Goal: Task Accomplishment & Management: Use online tool/utility

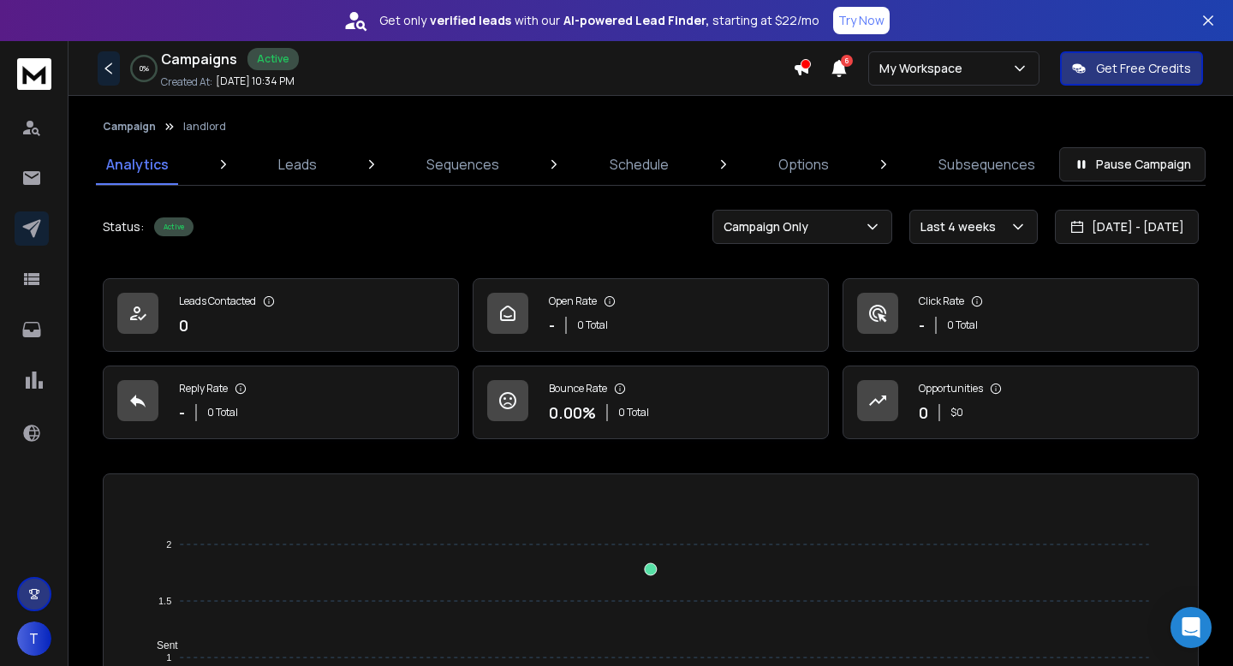
click at [116, 84] on button at bounding box center [109, 68] width 22 height 34
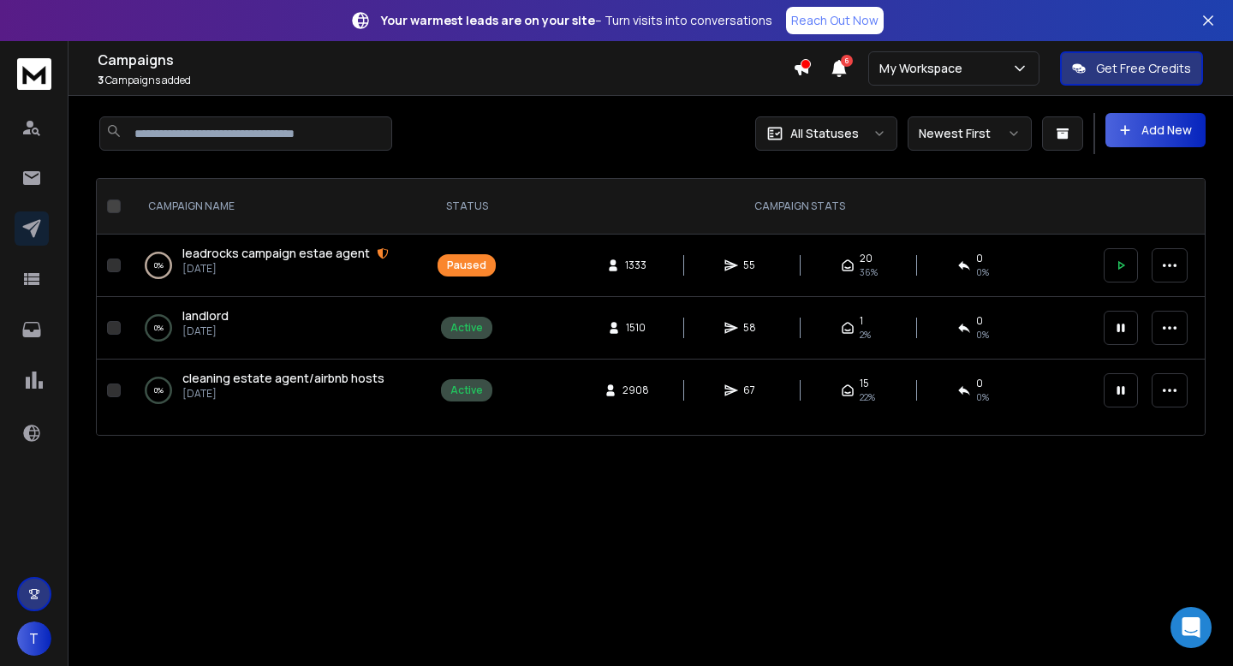
click at [326, 256] on span "leadrocks campaign estae agent" at bounding box center [276, 253] width 188 height 16
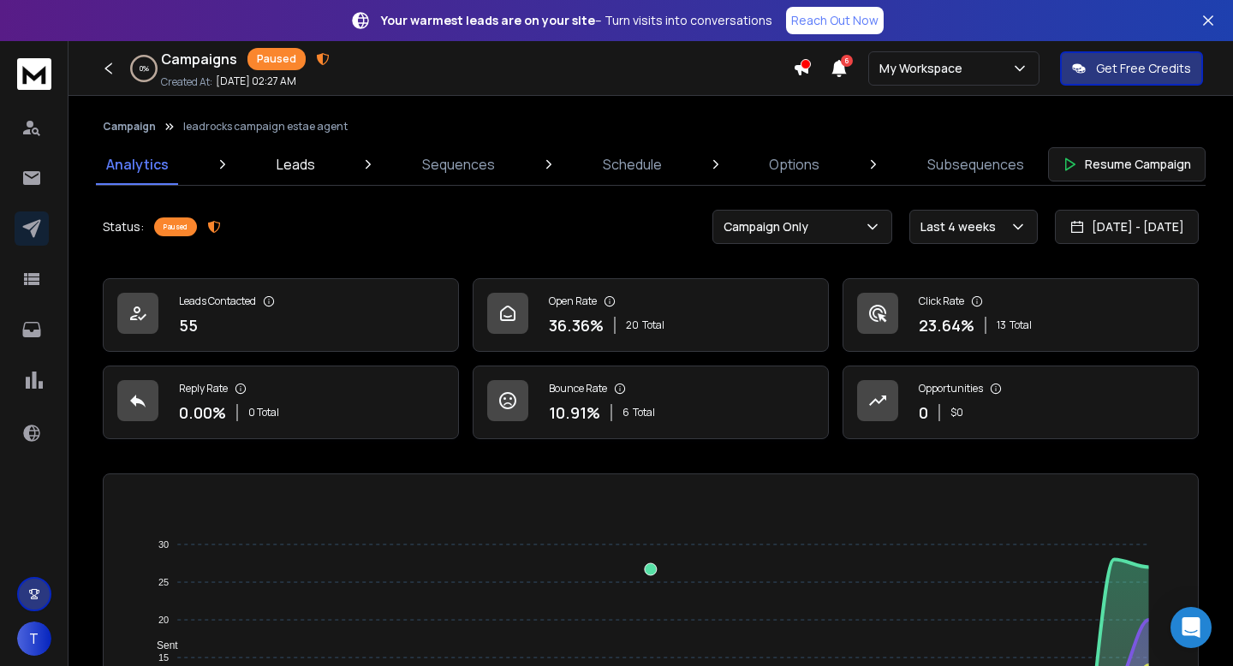
click at [298, 179] on link "Leads" at bounding box center [295, 164] width 59 height 41
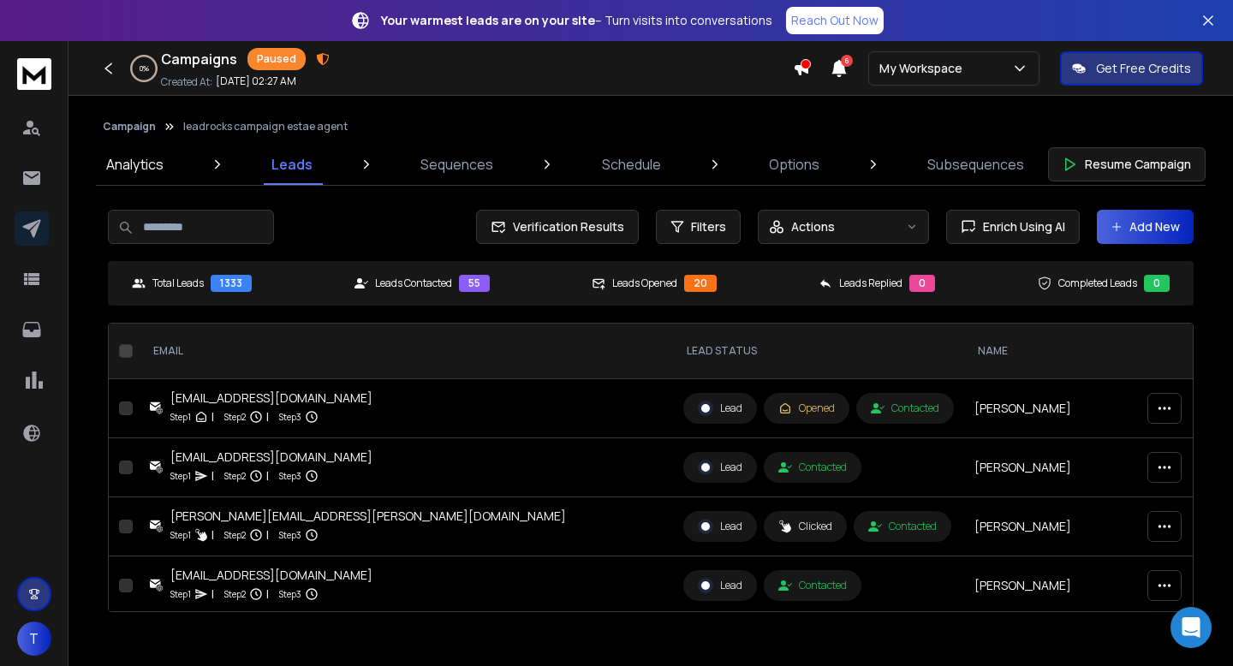
click at [148, 163] on p "Analytics" at bounding box center [134, 164] width 57 height 21
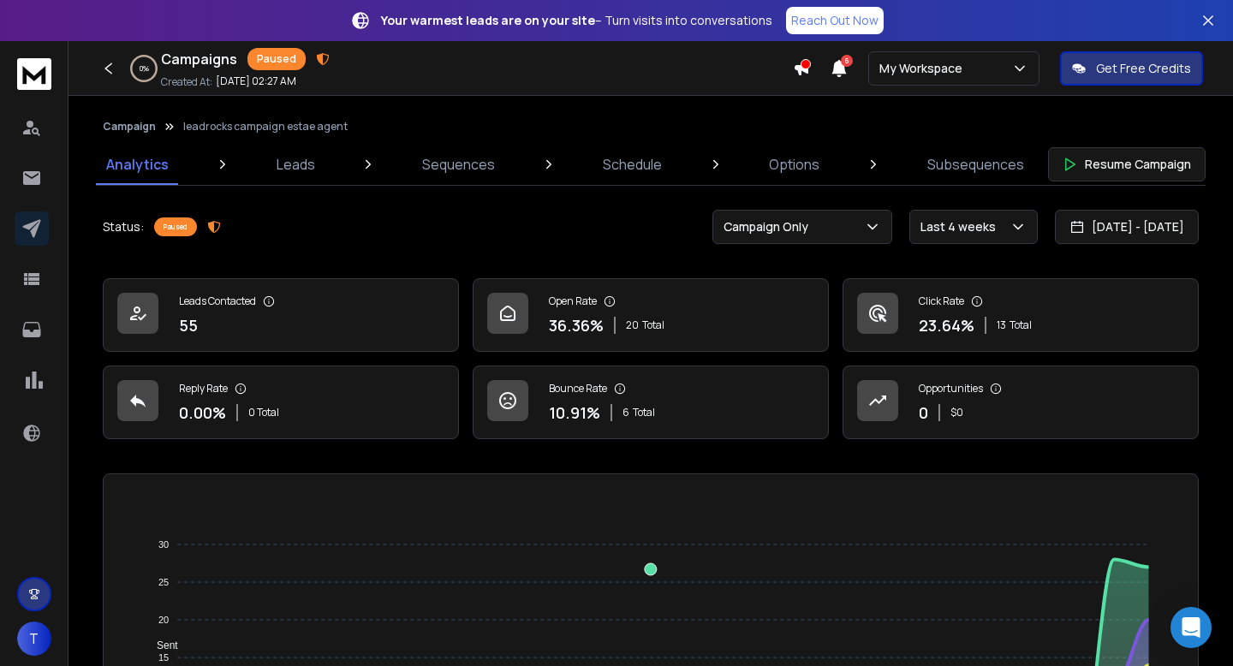
click at [325, 168] on div "Analytics Leads Sequences Schedule Options Subsequences" at bounding box center [565, 164] width 938 height 41
click at [304, 167] on p "Leads" at bounding box center [296, 164] width 39 height 21
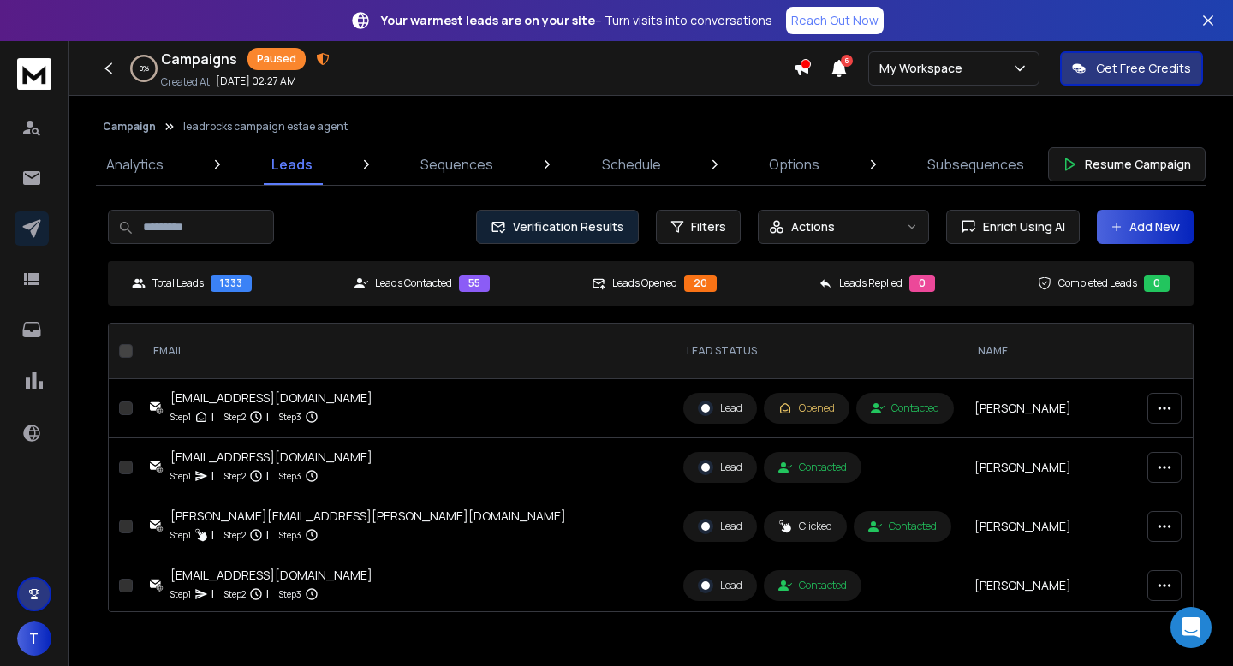
click at [527, 221] on span "Verification Results" at bounding box center [565, 226] width 118 height 17
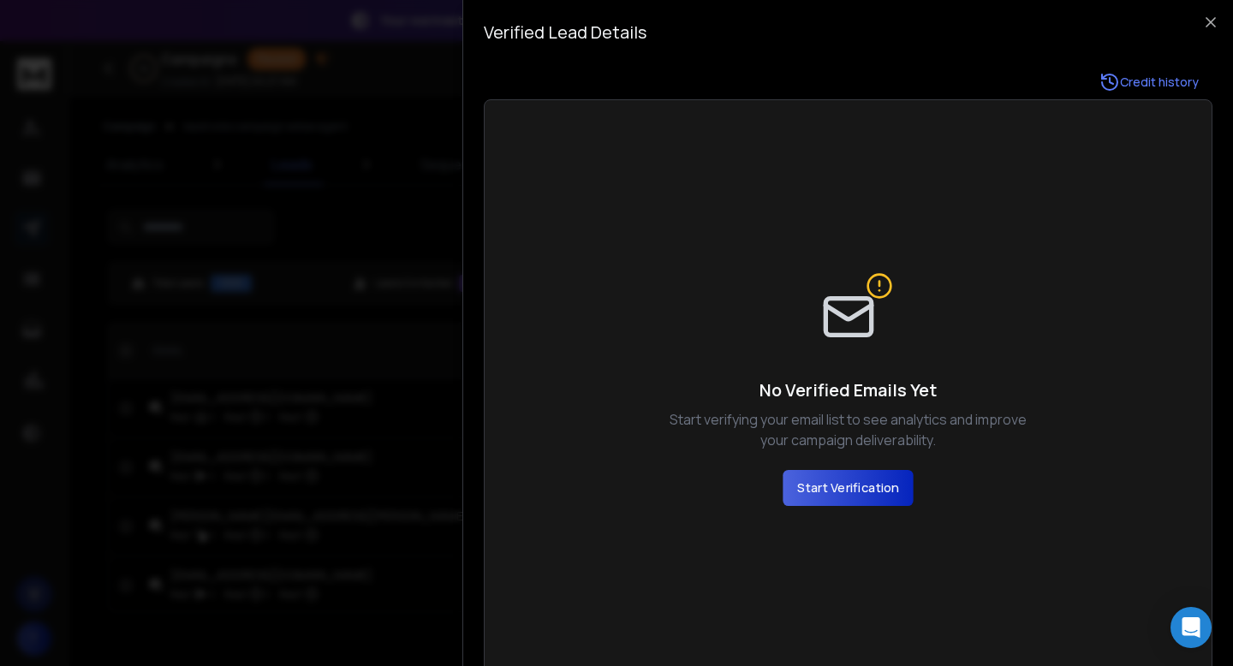
click at [876, 485] on button "Start Verification" at bounding box center [848, 488] width 130 height 36
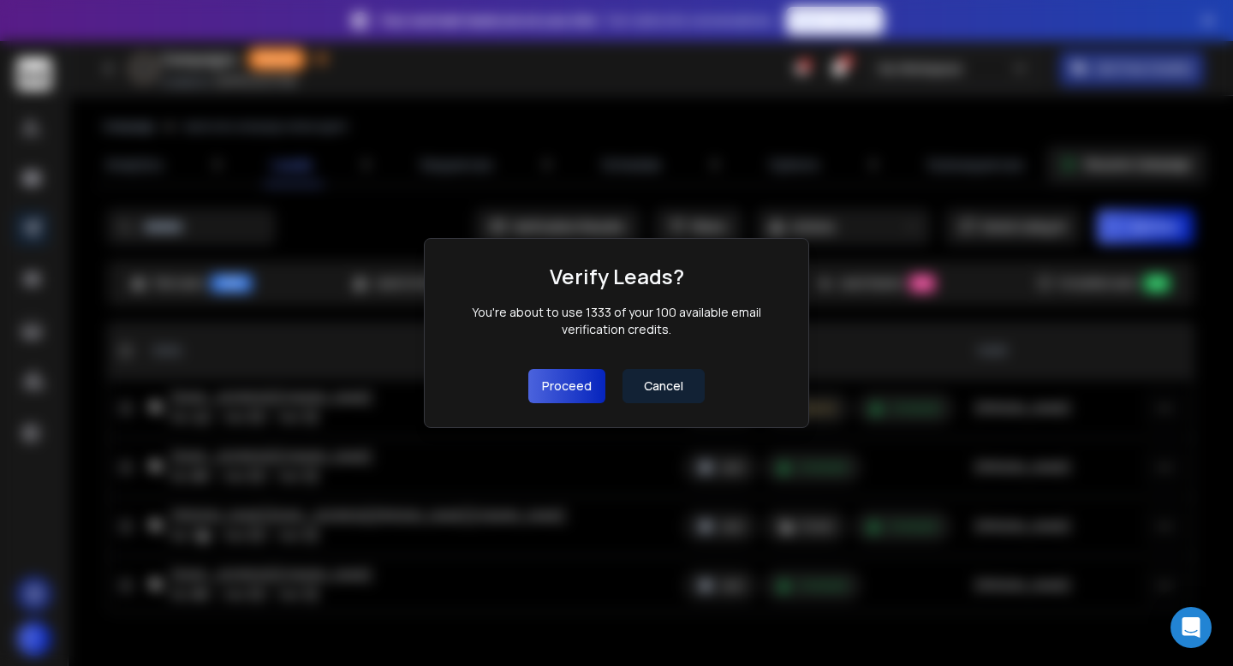
click at [587, 390] on button "Proceed" at bounding box center [566, 386] width 77 height 34
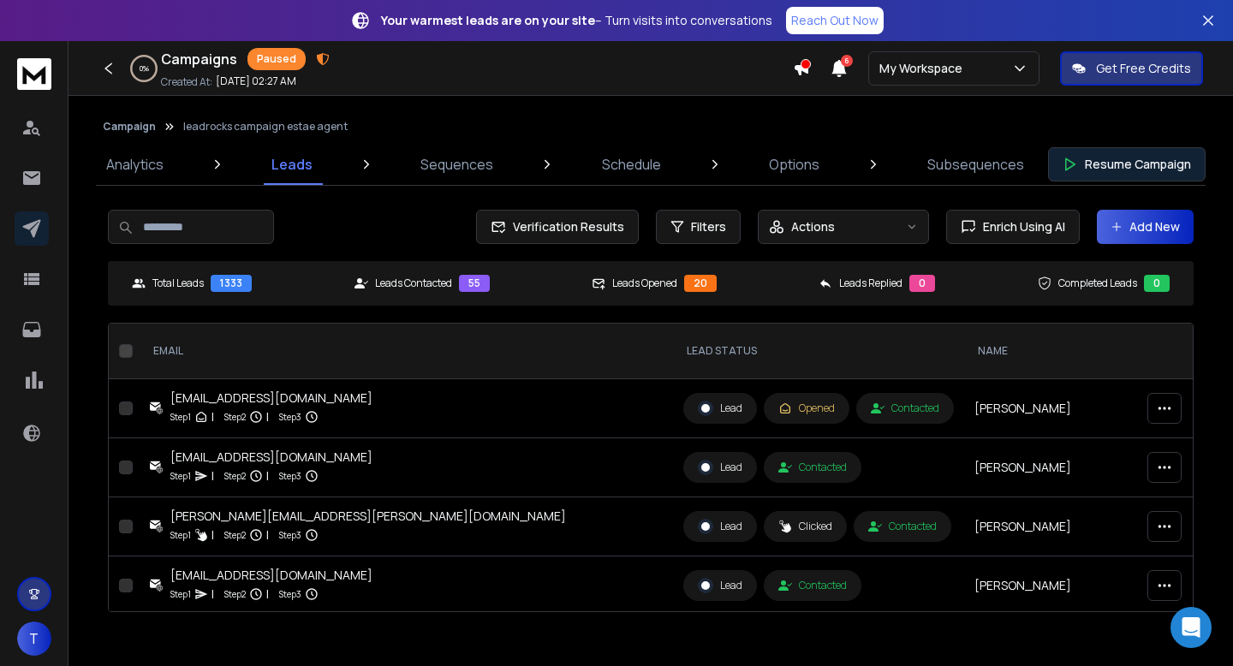
click at [1077, 161] on icon at bounding box center [1070, 164] width 15 height 15
